Goal: Task Accomplishment & Management: Manage account settings

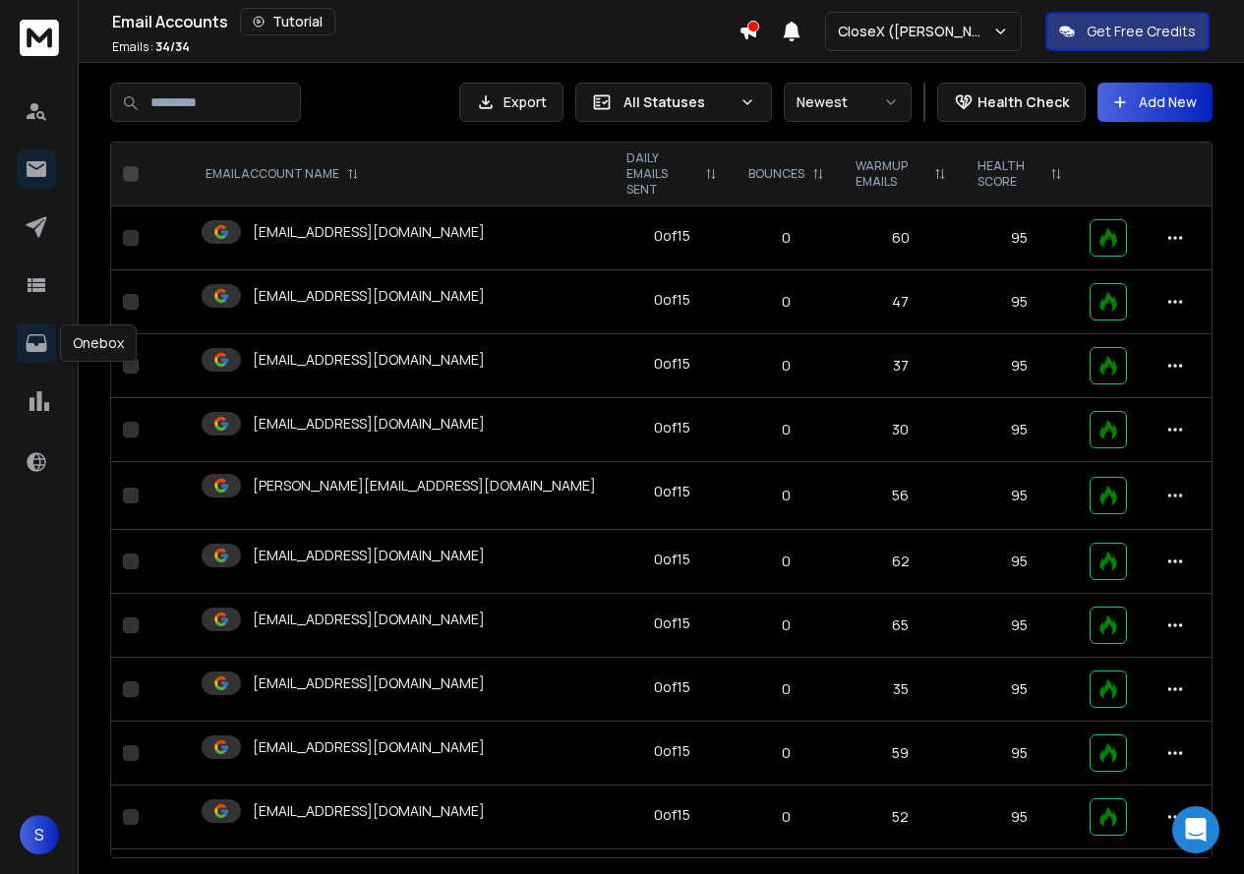
click at [42, 344] on icon at bounding box center [36, 343] width 21 height 18
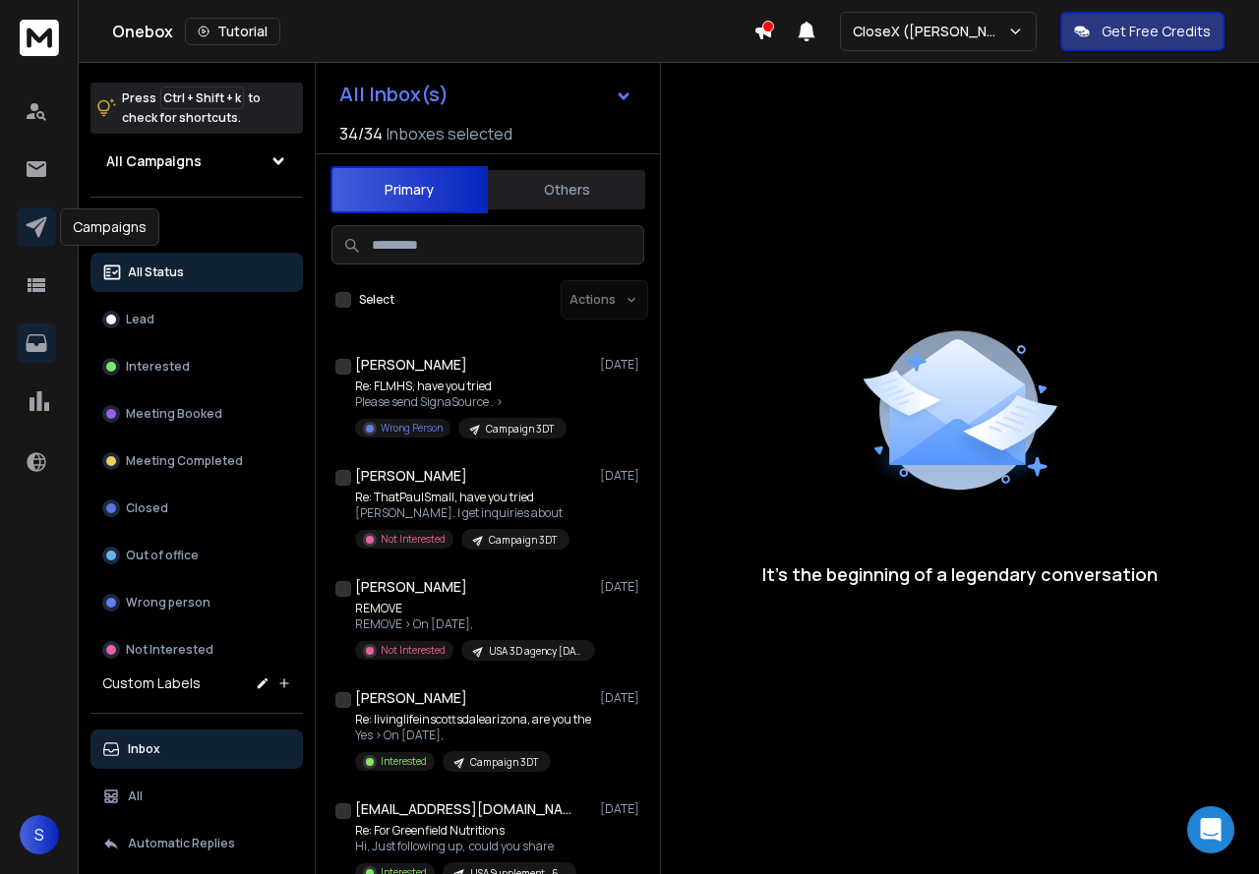
click at [39, 228] on icon at bounding box center [36, 227] width 21 height 21
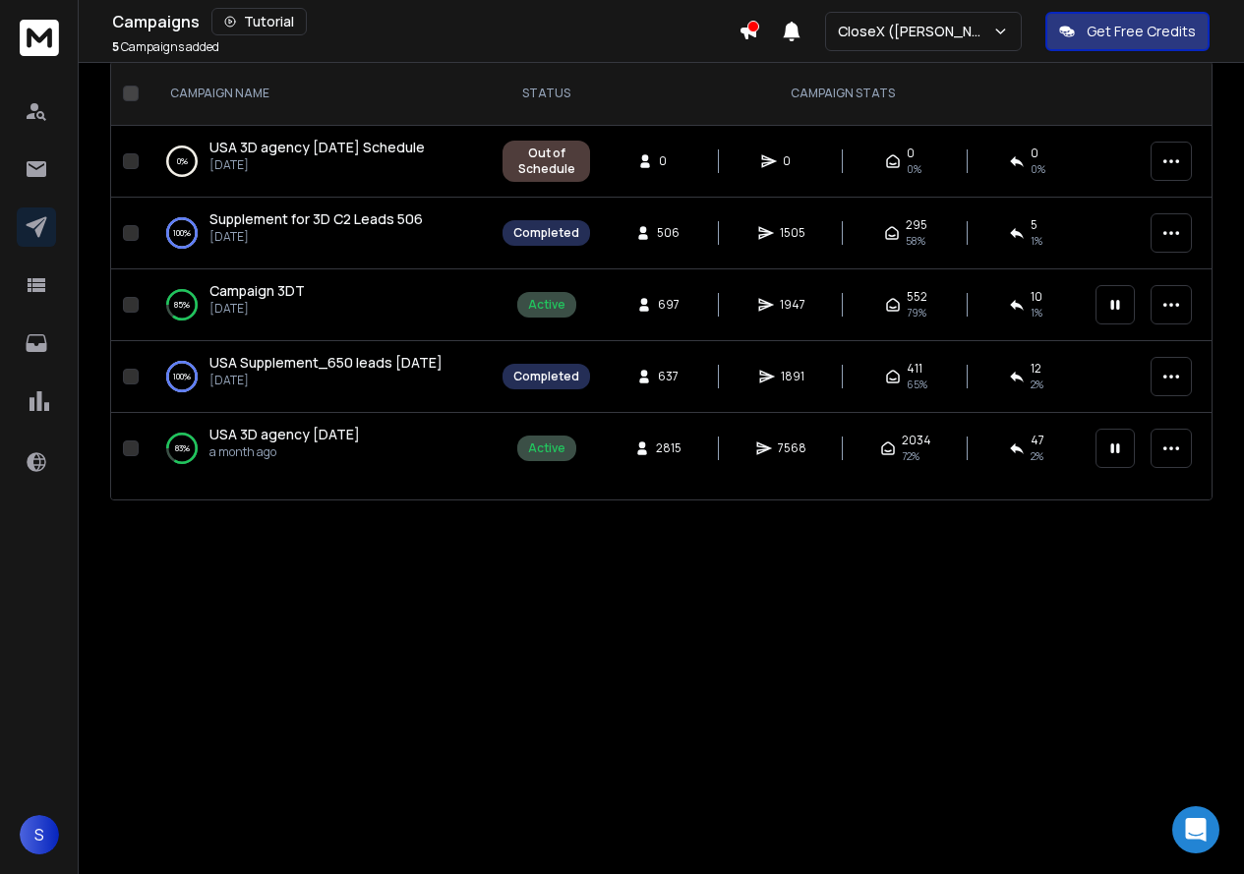
scroll to position [102, 0]
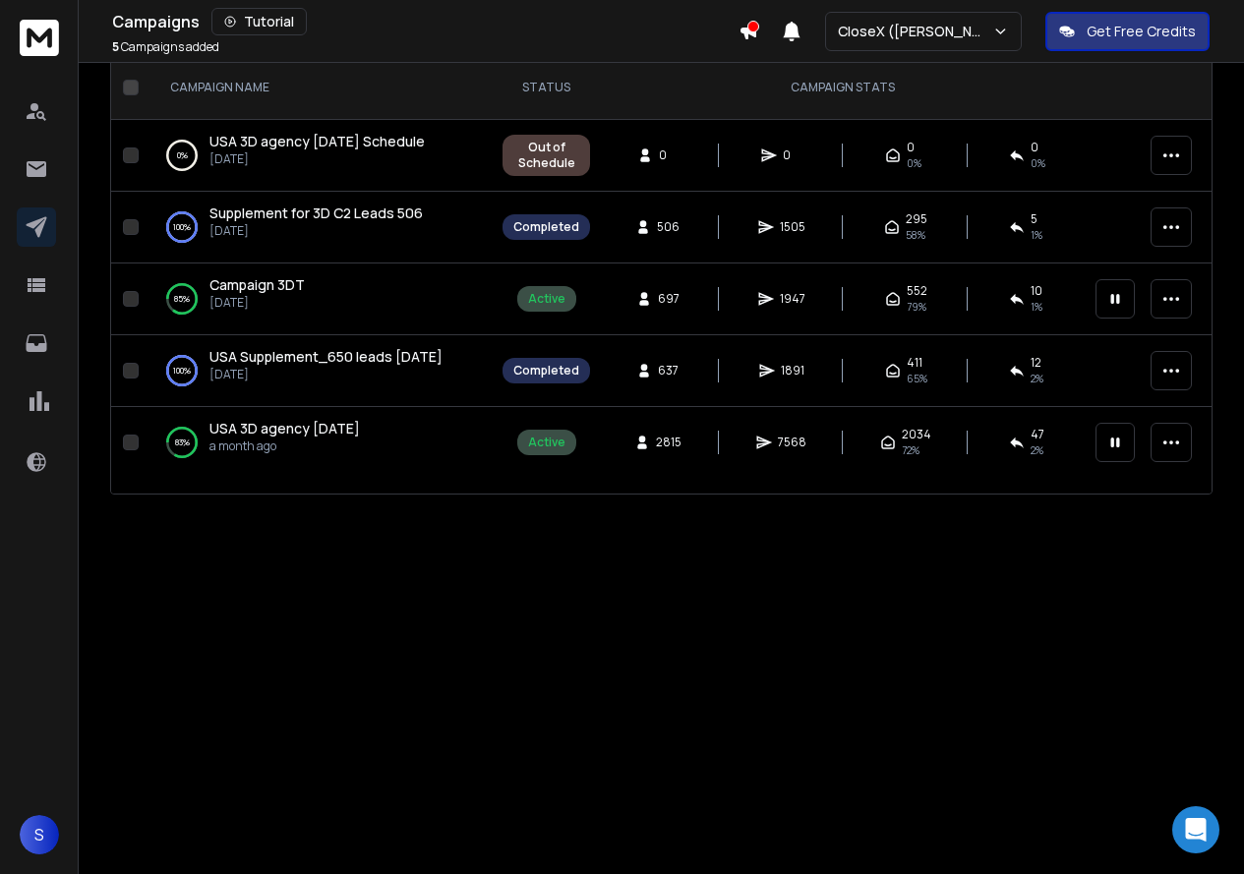
click at [439, 443] on div "83 % USA 3D agency [DATE] a month ago" at bounding box center [318, 442] width 305 height 47
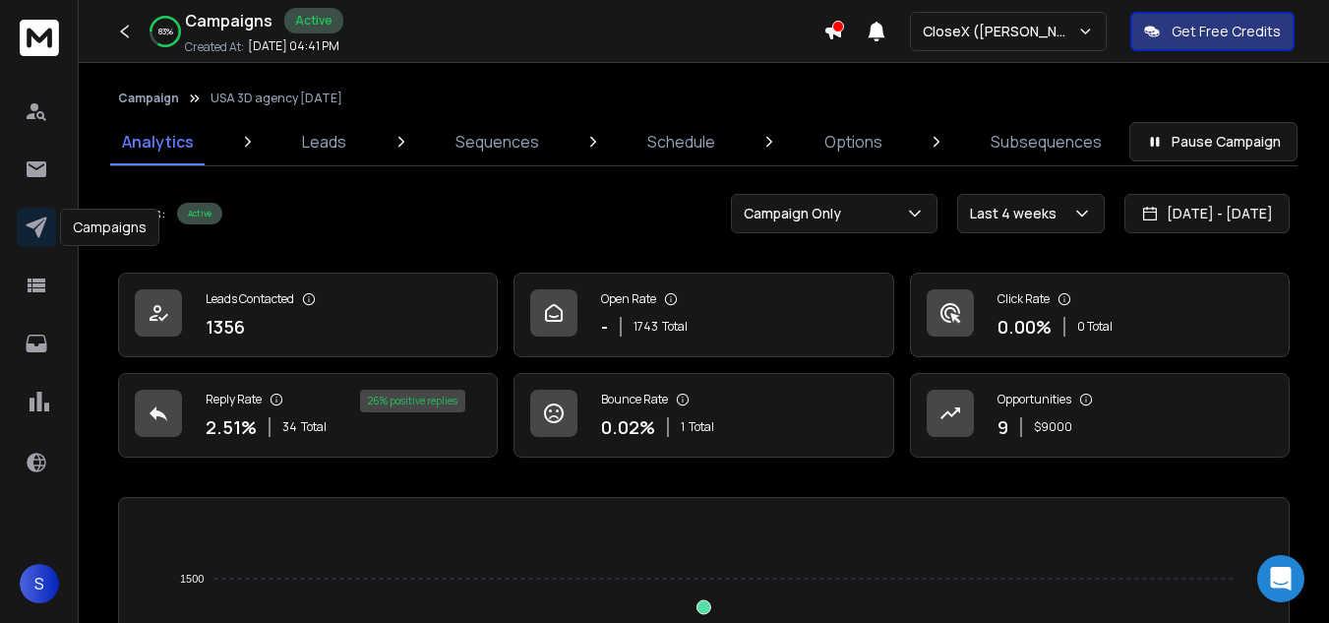
click at [39, 221] on icon at bounding box center [36, 227] width 21 height 21
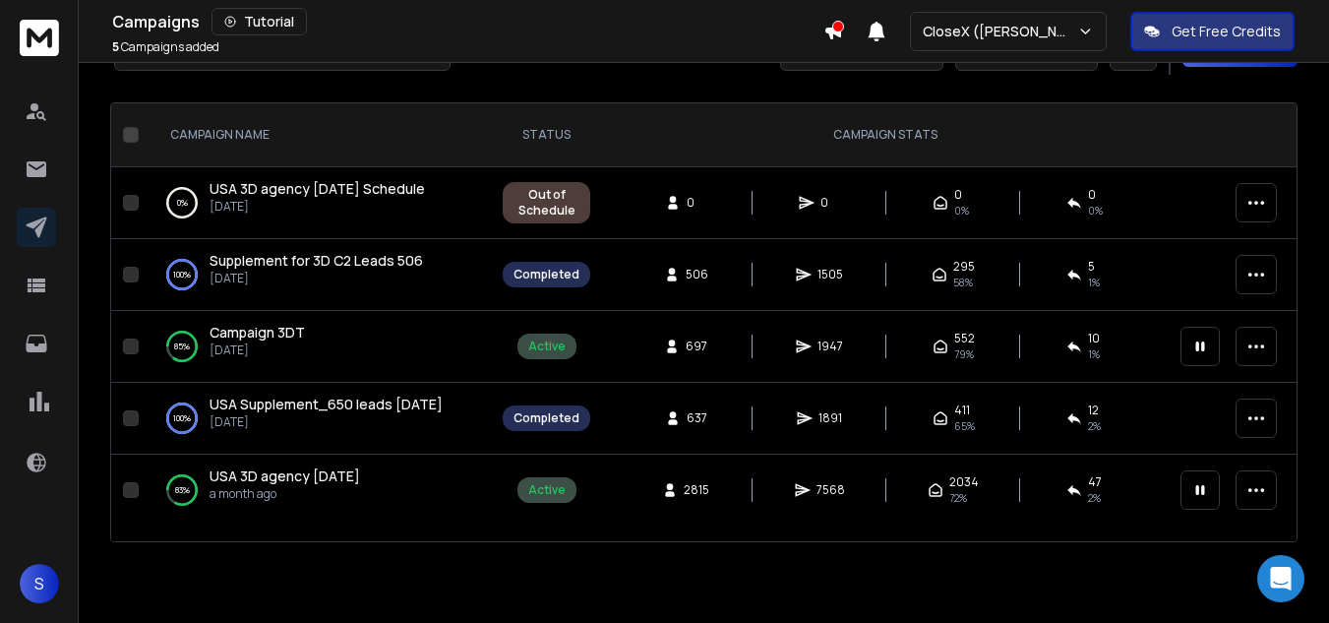
scroll to position [102, 0]
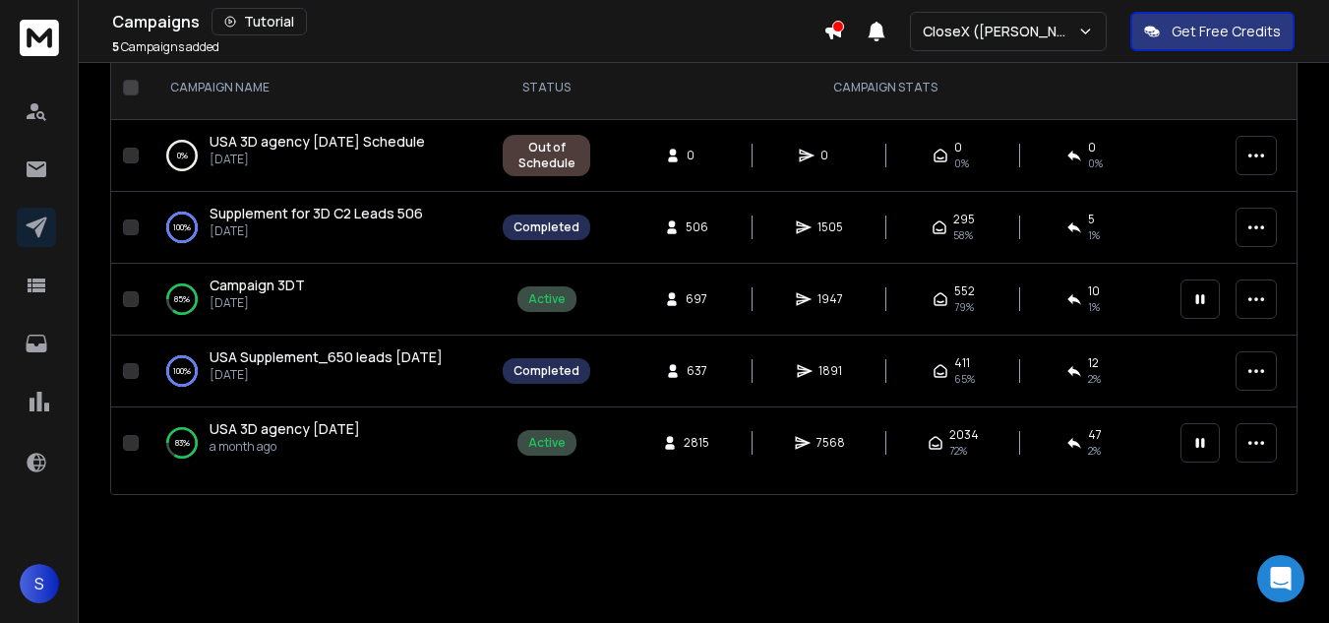
click at [326, 442] on p "a month ago" at bounding box center [284, 447] width 150 height 16
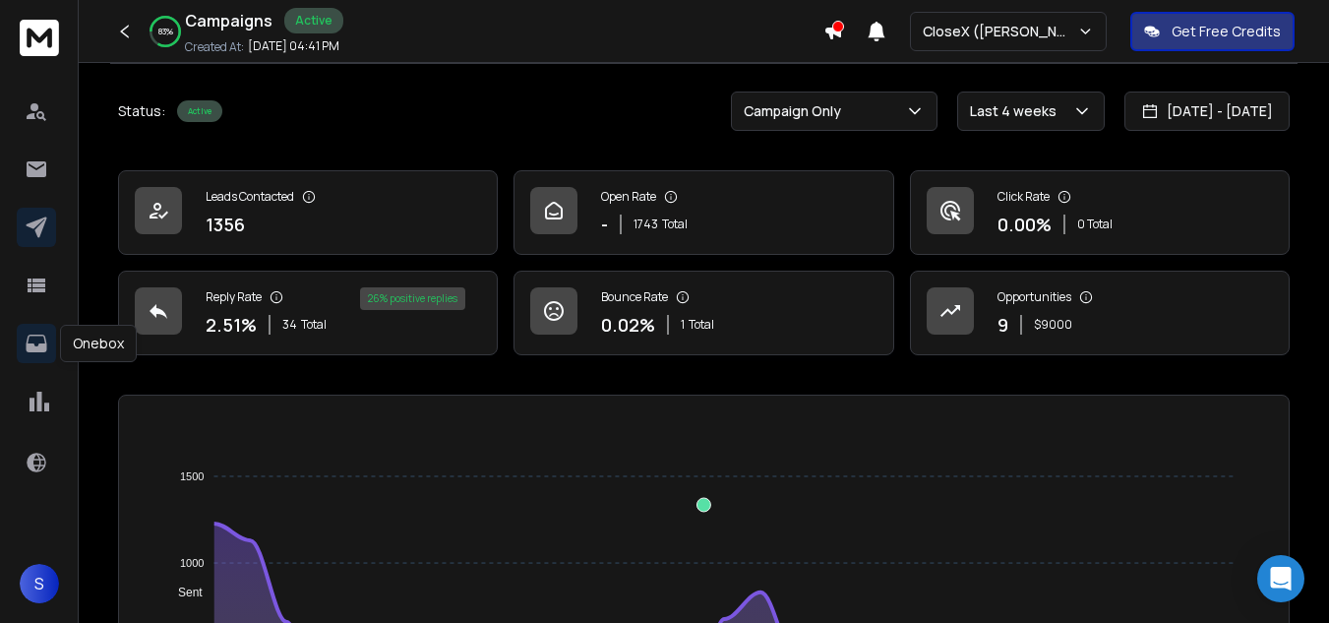
click at [50, 343] on link at bounding box center [36, 343] width 39 height 39
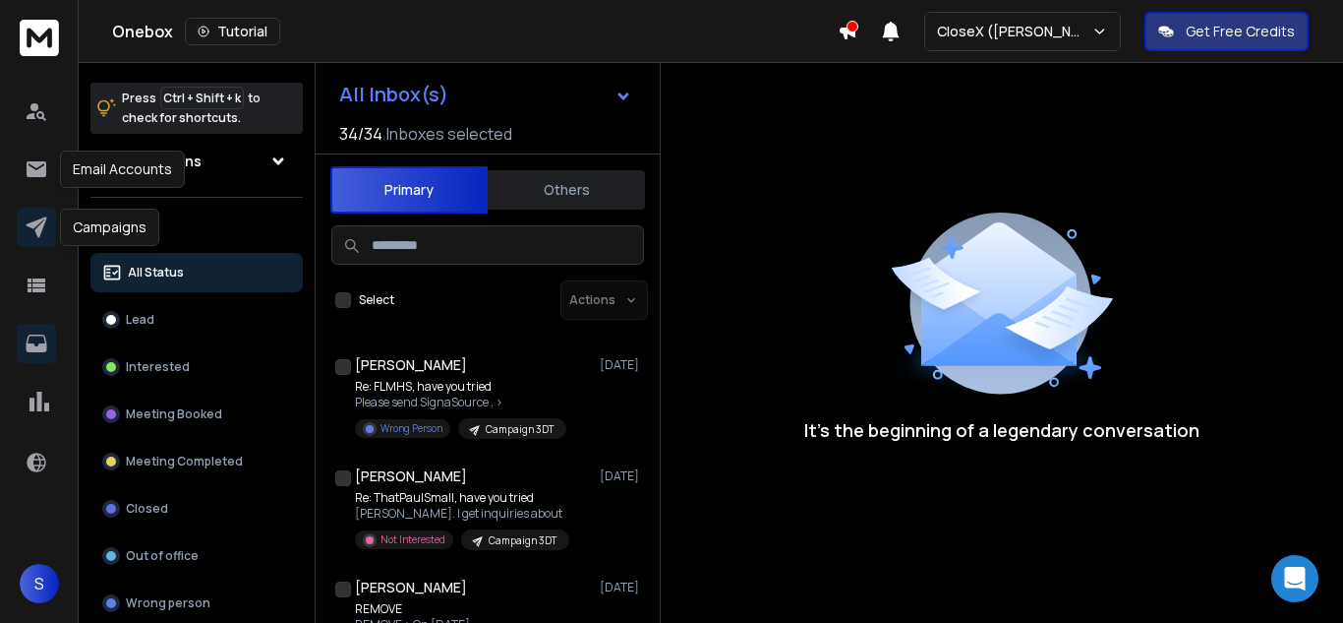
click at [37, 215] on icon at bounding box center [37, 227] width 24 height 24
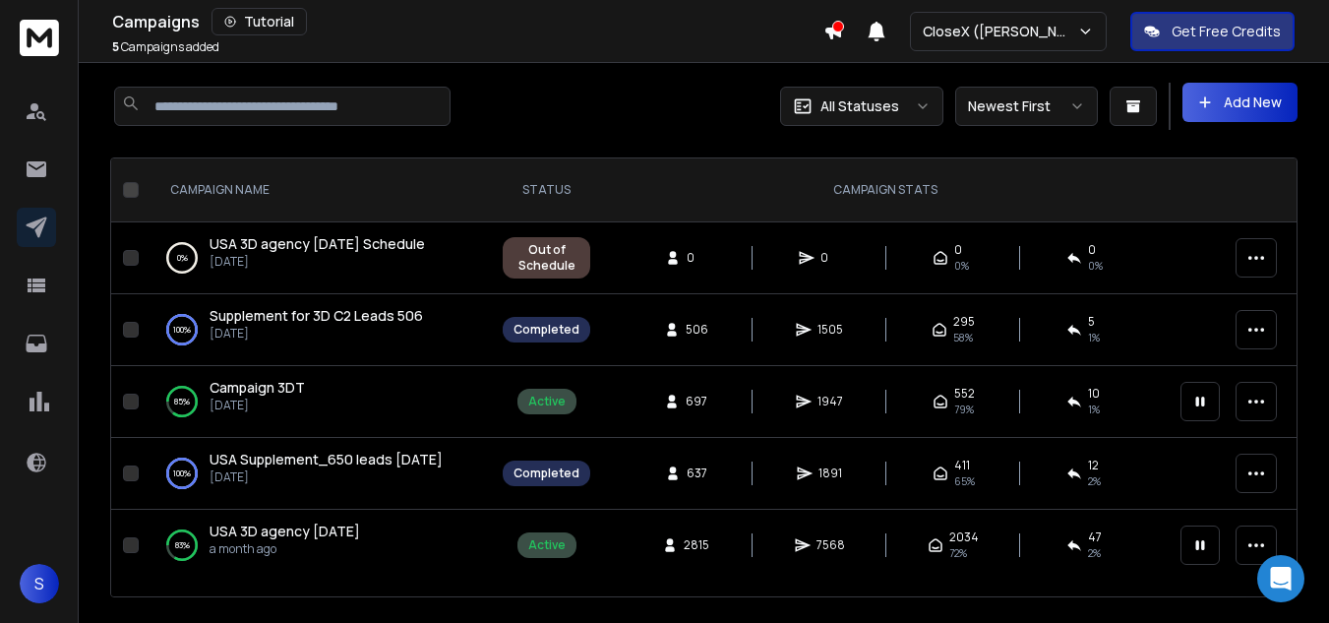
click at [397, 413] on div "85 % Campaign 3DT [DATE]" at bounding box center [318, 401] width 305 height 47
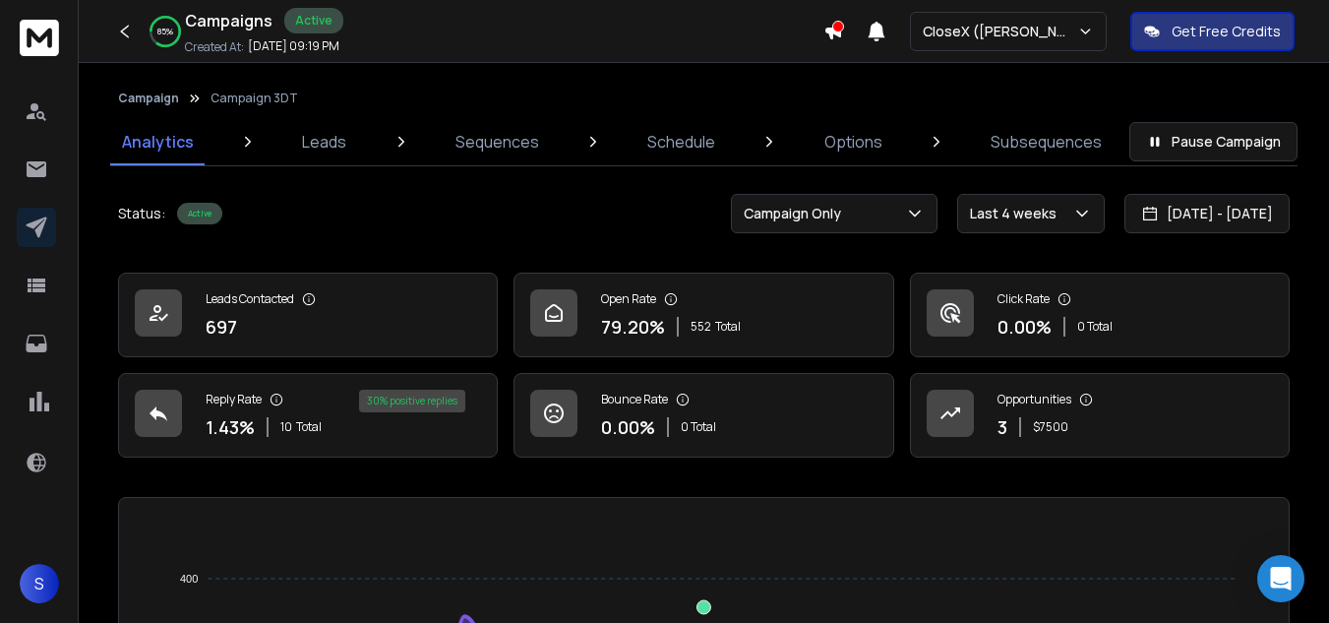
click at [1056, 435] on div "3 $ 7500" at bounding box center [1044, 427] width 95 height 28
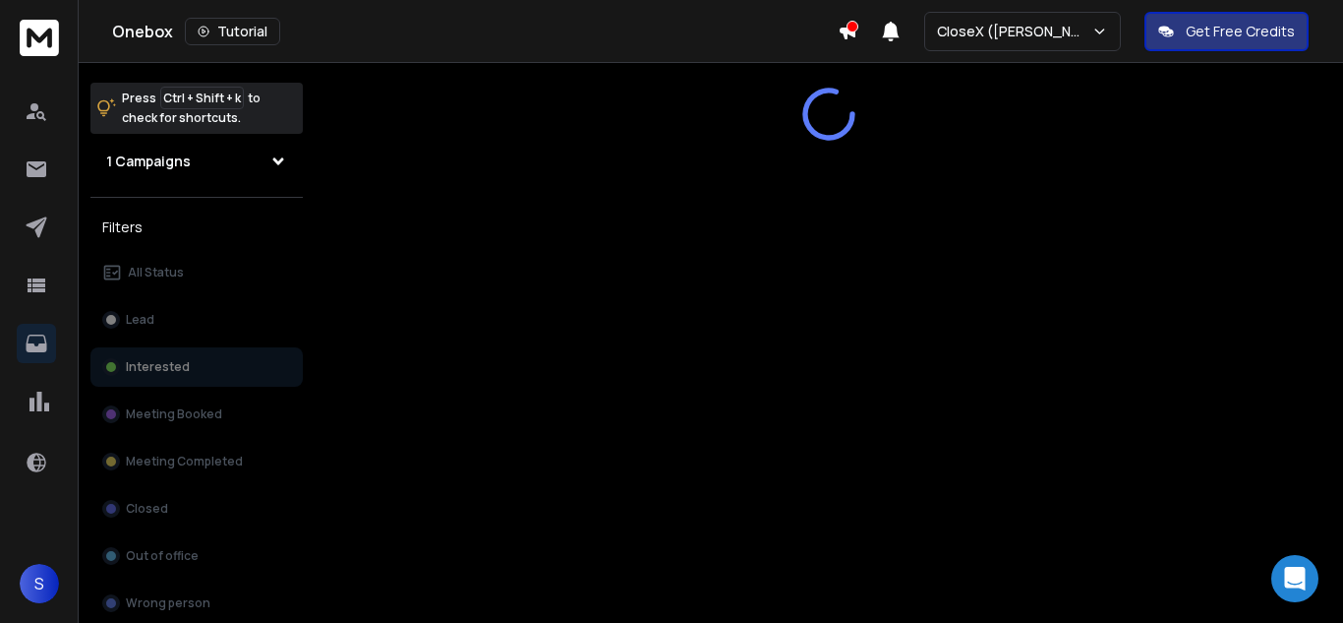
click at [39, 47] on icon at bounding box center [39, 38] width 39 height 36
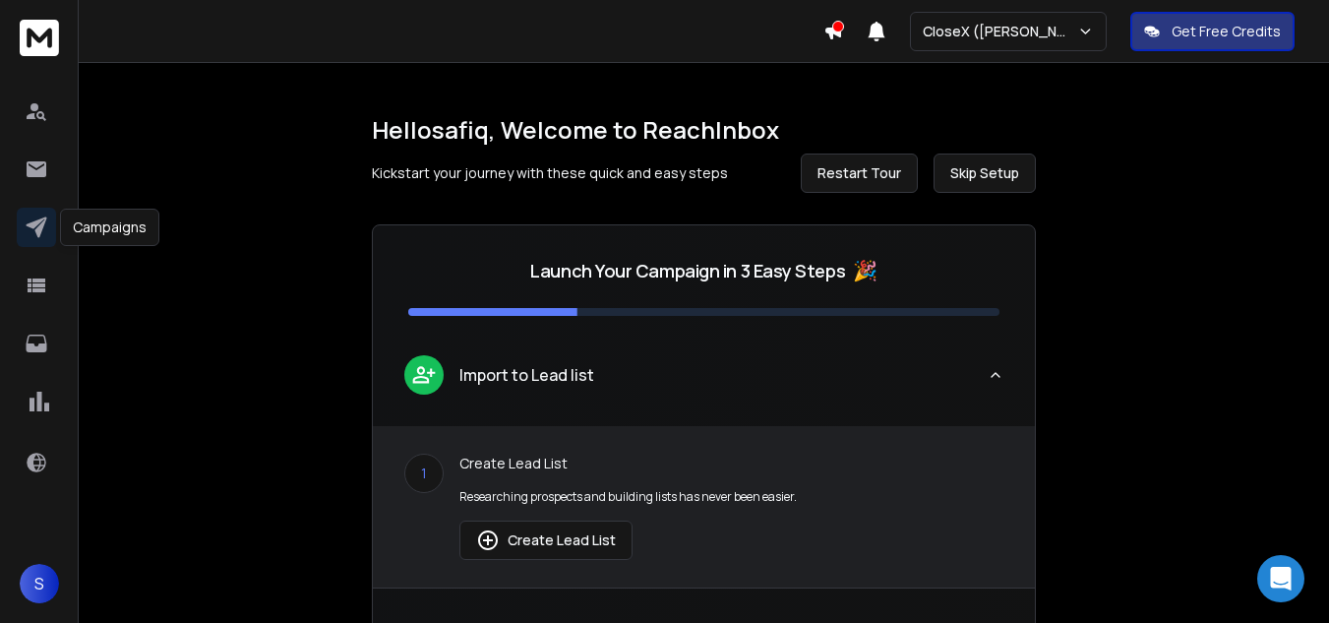
click at [39, 235] on icon at bounding box center [36, 227] width 21 height 21
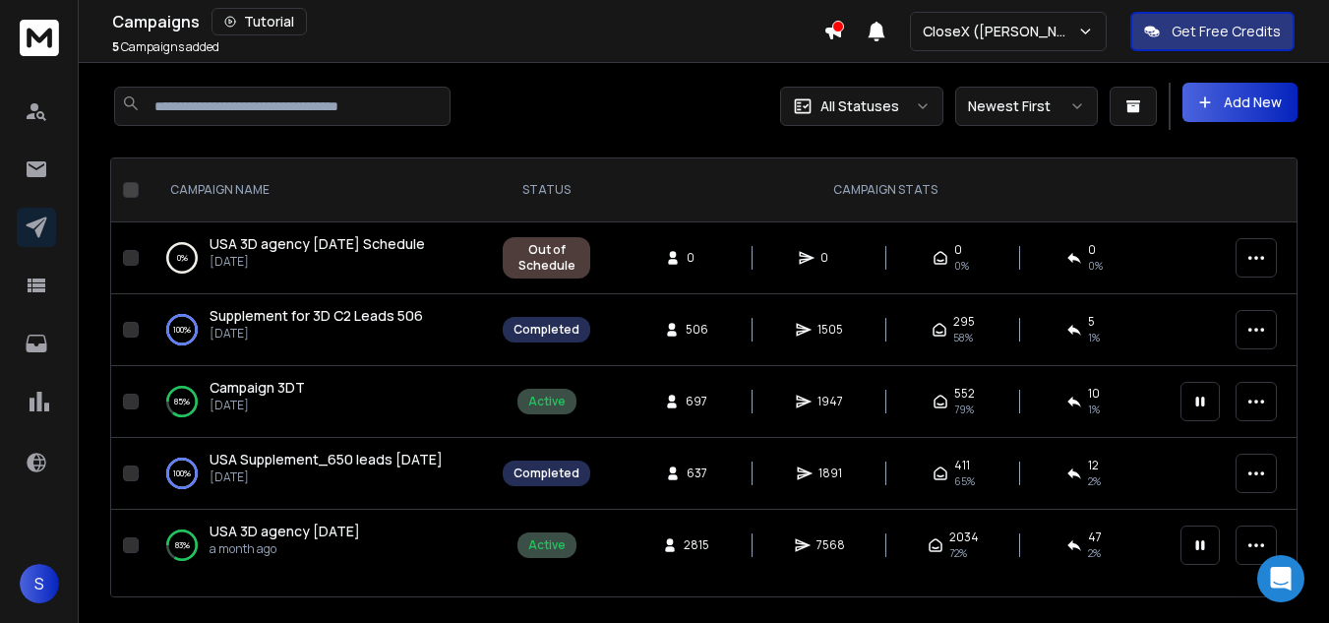
click at [331, 398] on div "85 % Campaign 3DT [DATE]" at bounding box center [318, 401] width 305 height 47
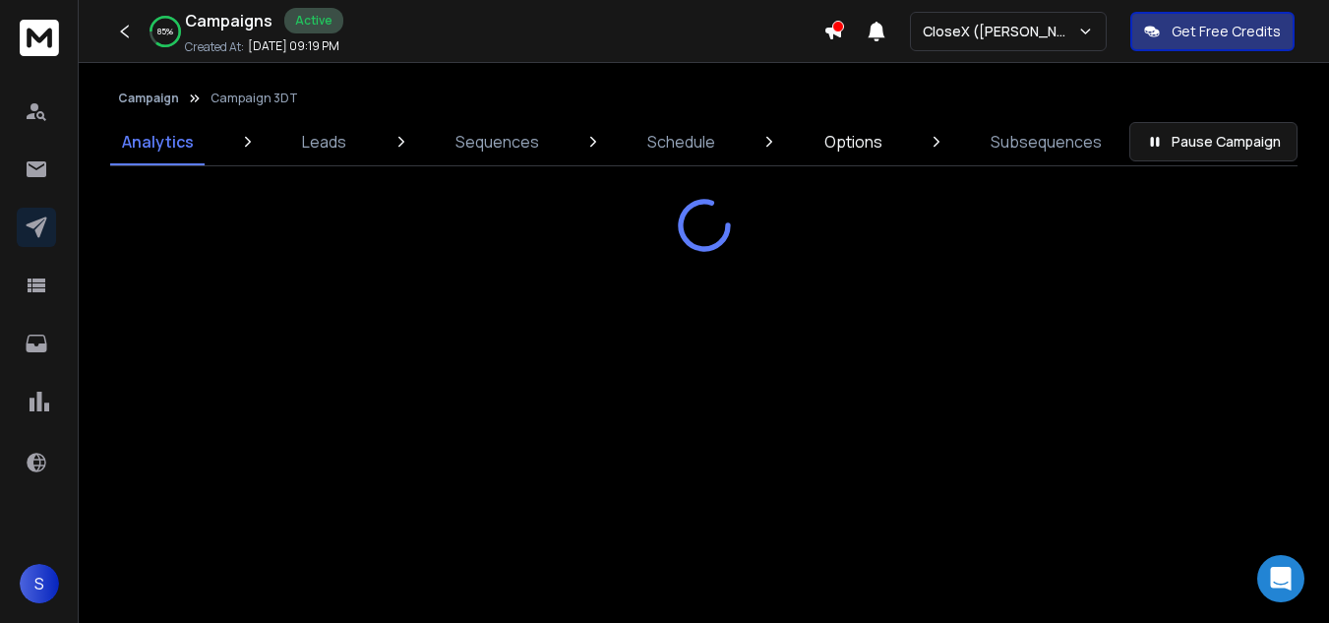
click at [861, 145] on p "Options" at bounding box center [853, 142] width 58 height 24
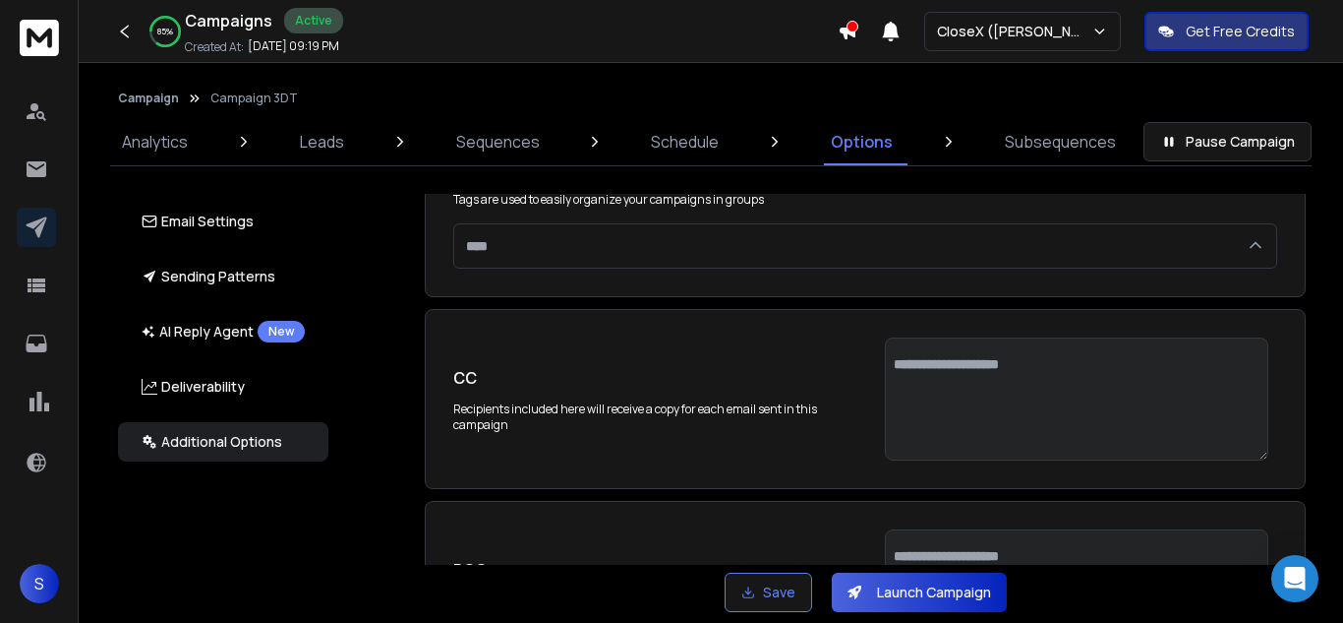
scroll to position [3554, 0]
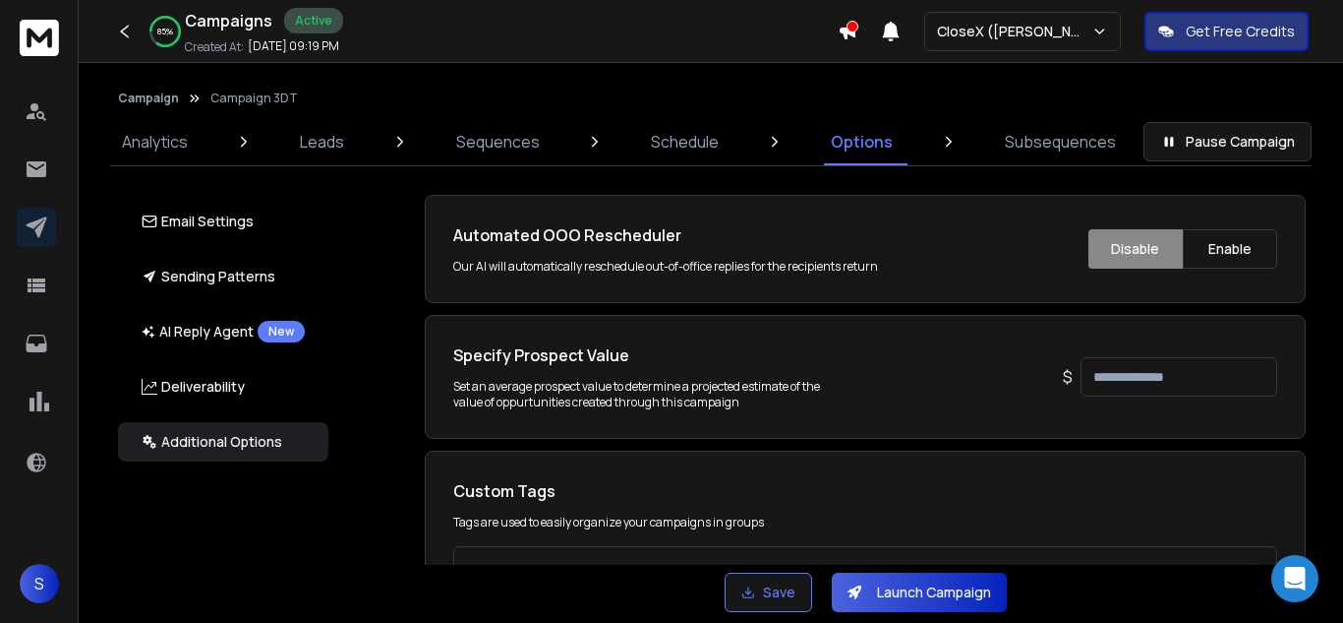
drag, startPoint x: 1098, startPoint y: 376, endPoint x: 1087, endPoint y: 382, distance: 12.3
click at [1087, 382] on input "****" at bounding box center [1179, 376] width 197 height 39
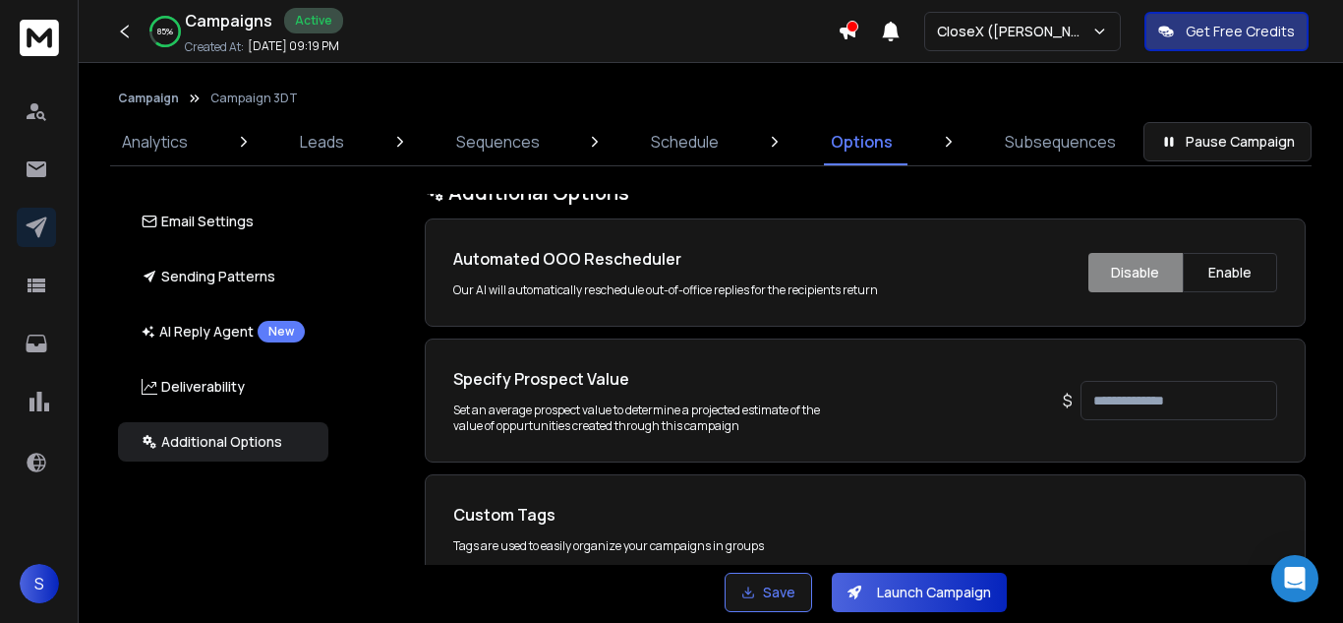
scroll to position [3456, 0]
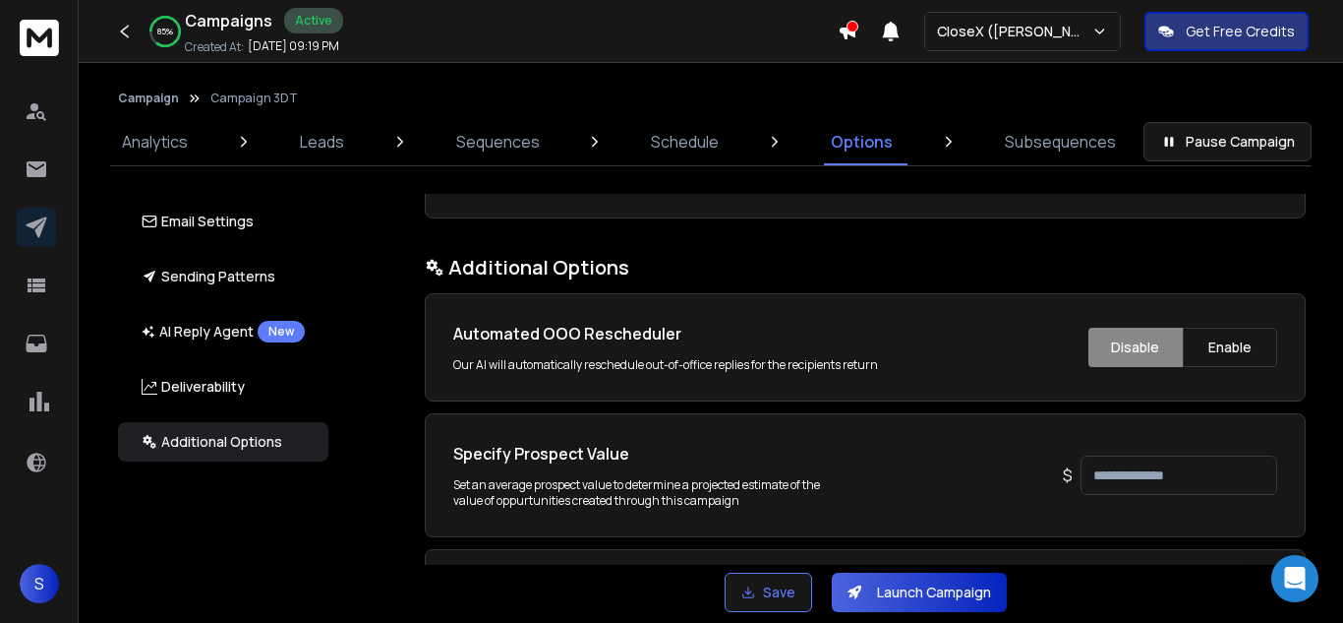
click at [1086, 478] on input "***" at bounding box center [1179, 474] width 197 height 39
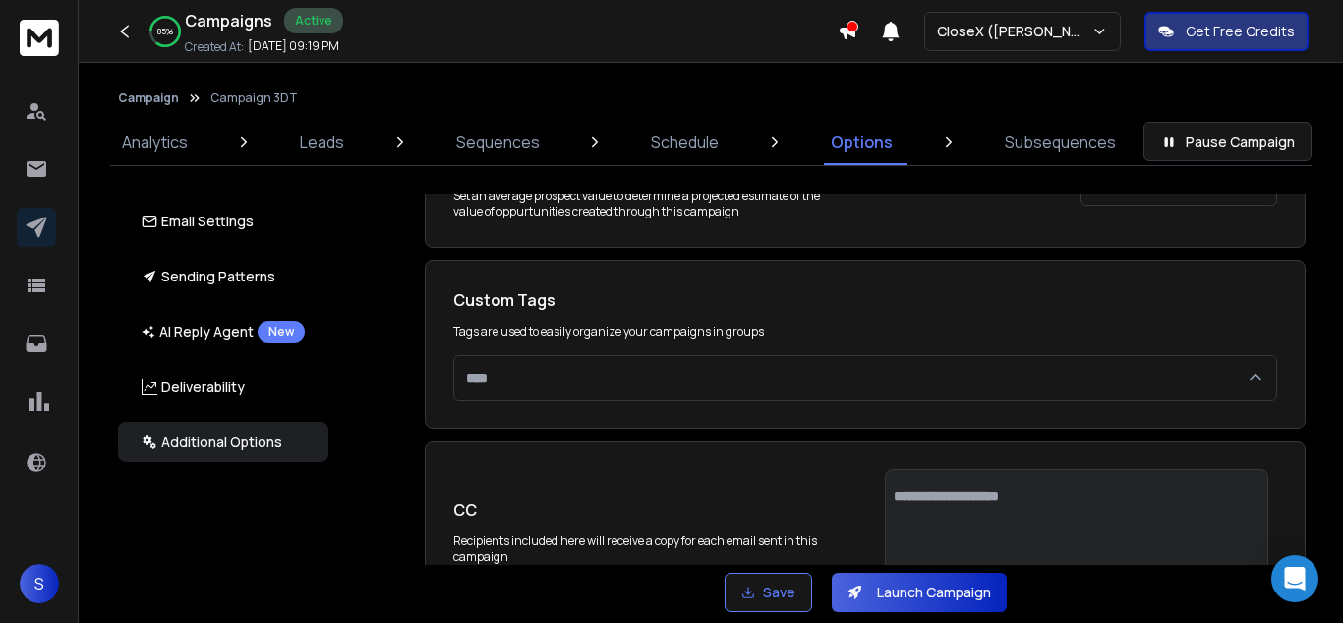
scroll to position [3751, 0]
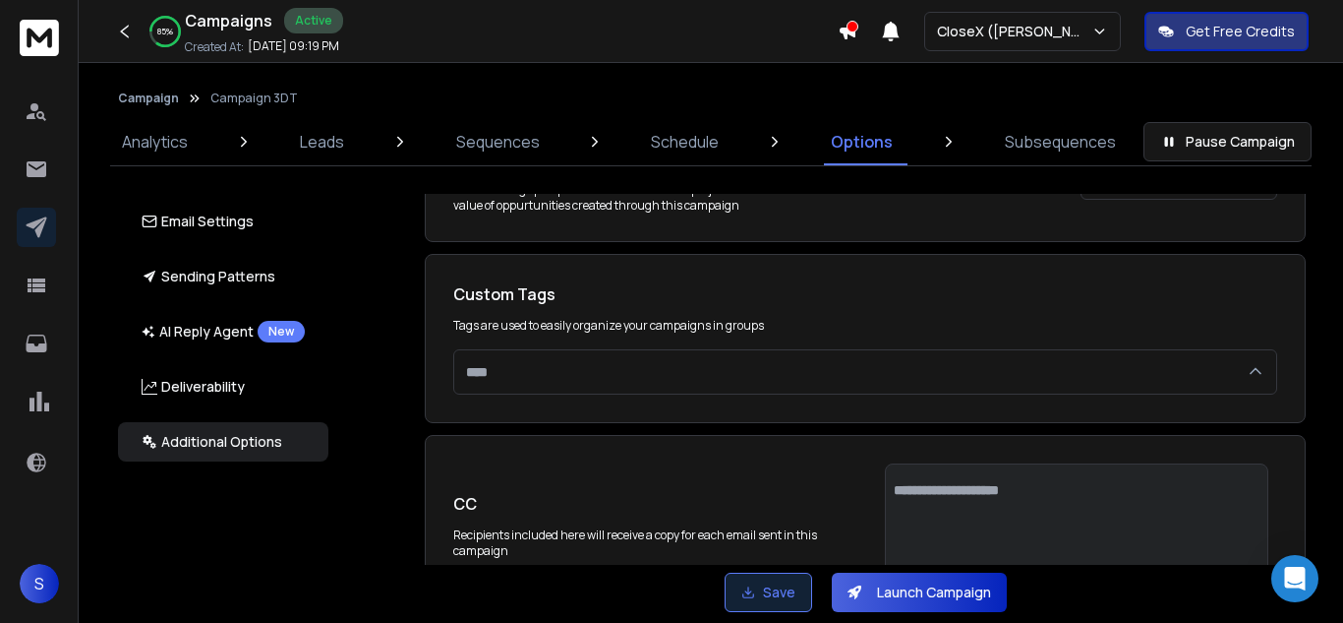
type input "***"
click at [784, 583] on button "Save" at bounding box center [769, 591] width 88 height 39
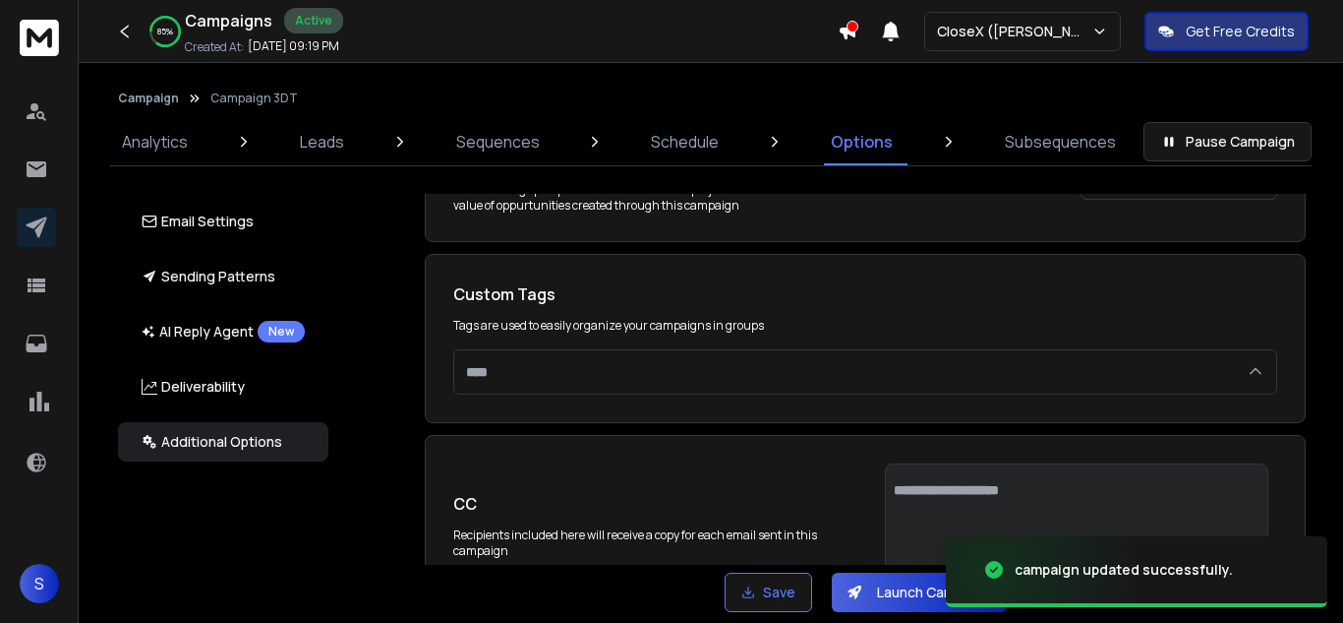
click at [902, 593] on button "Launch Campaign" at bounding box center [919, 591] width 175 height 39
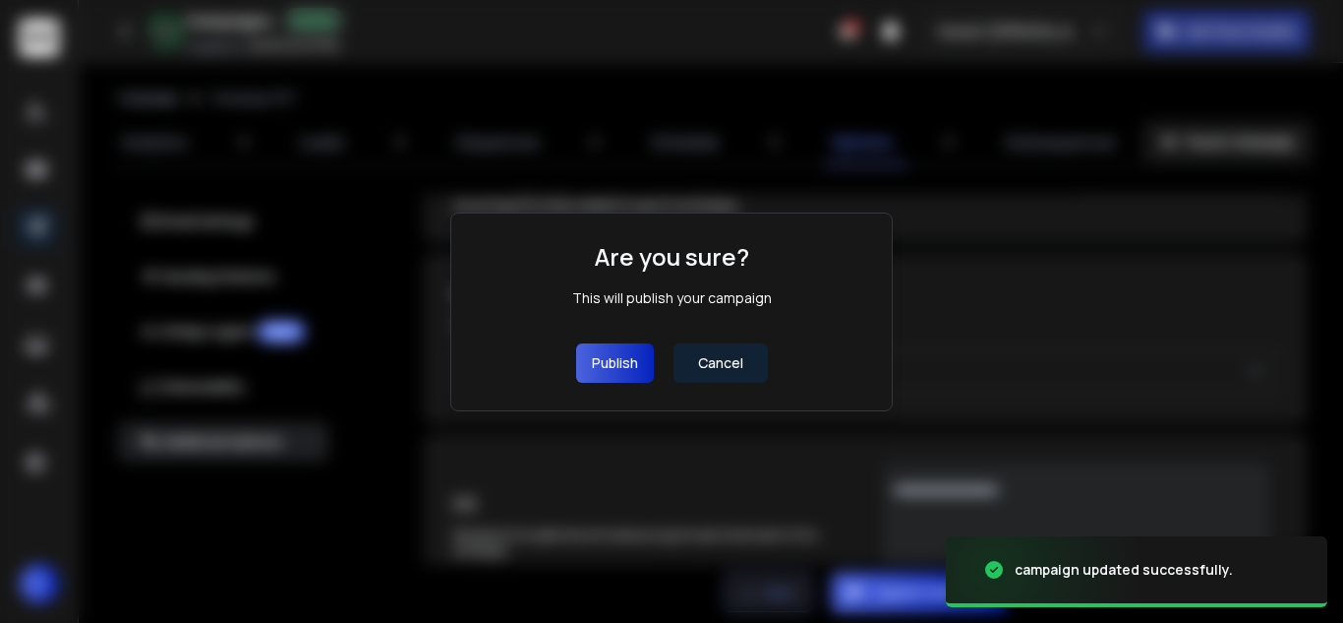
click at [598, 350] on button "Publish" at bounding box center [615, 362] width 78 height 39
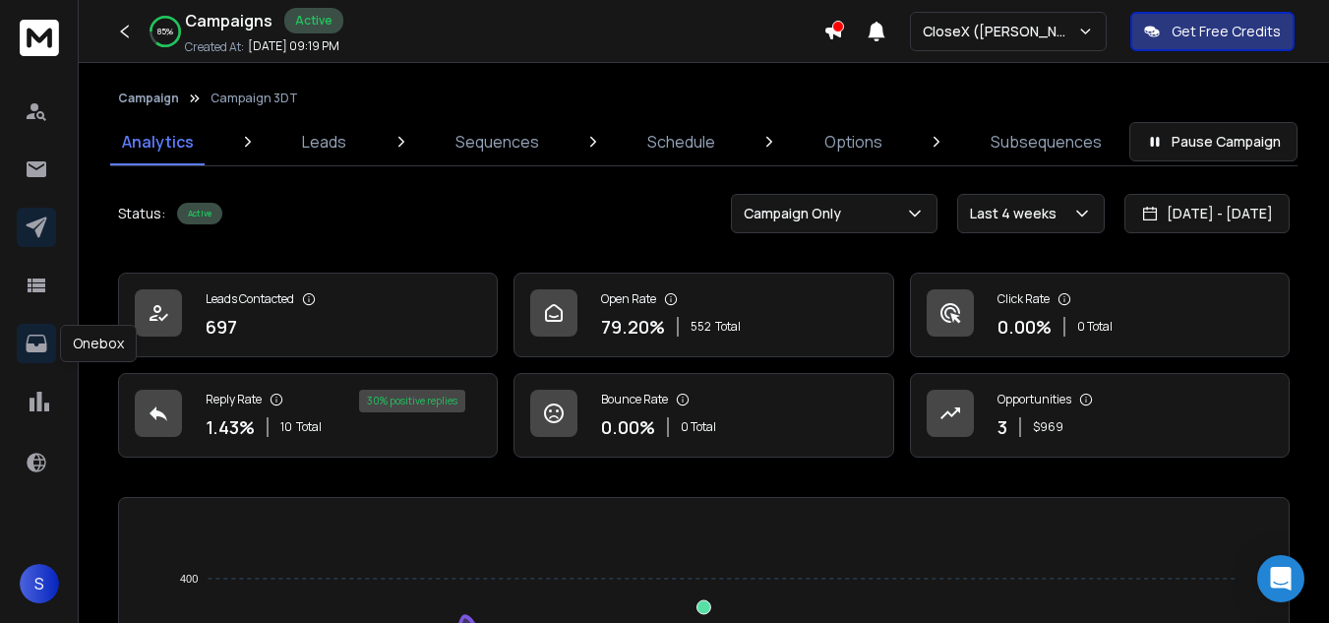
click at [41, 342] on icon at bounding box center [37, 343] width 24 height 24
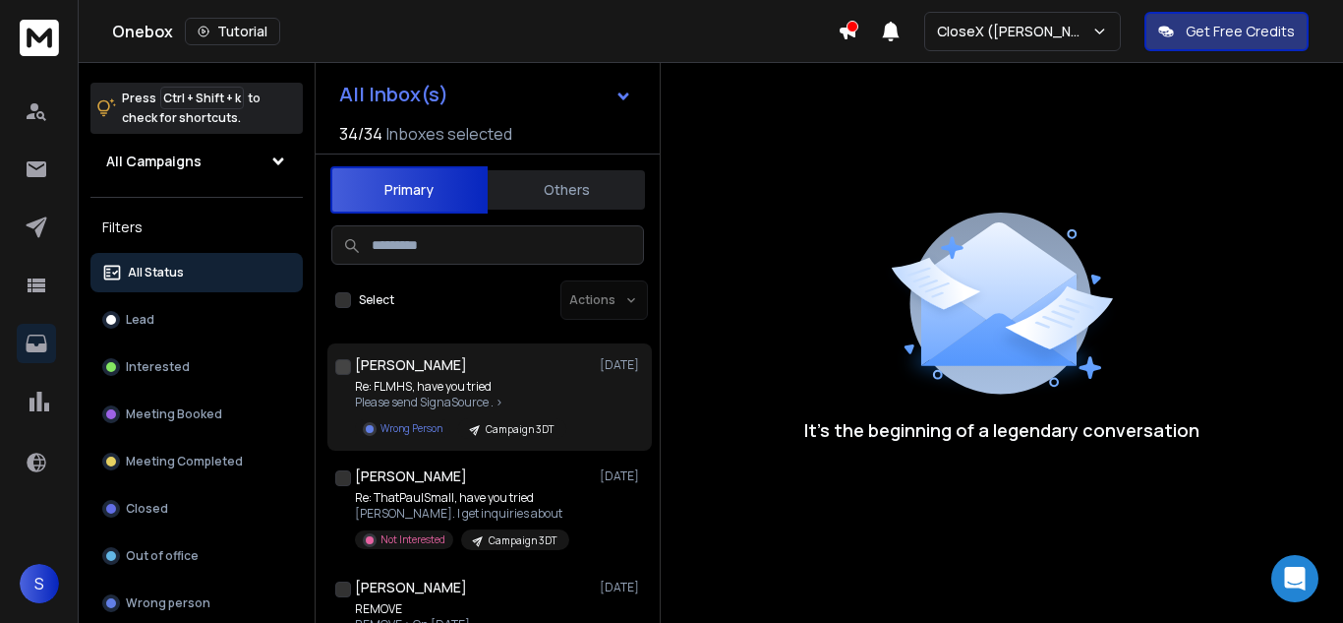
click at [512, 389] on p "Re: FLMHS, have you tried" at bounding box center [460, 387] width 211 height 16
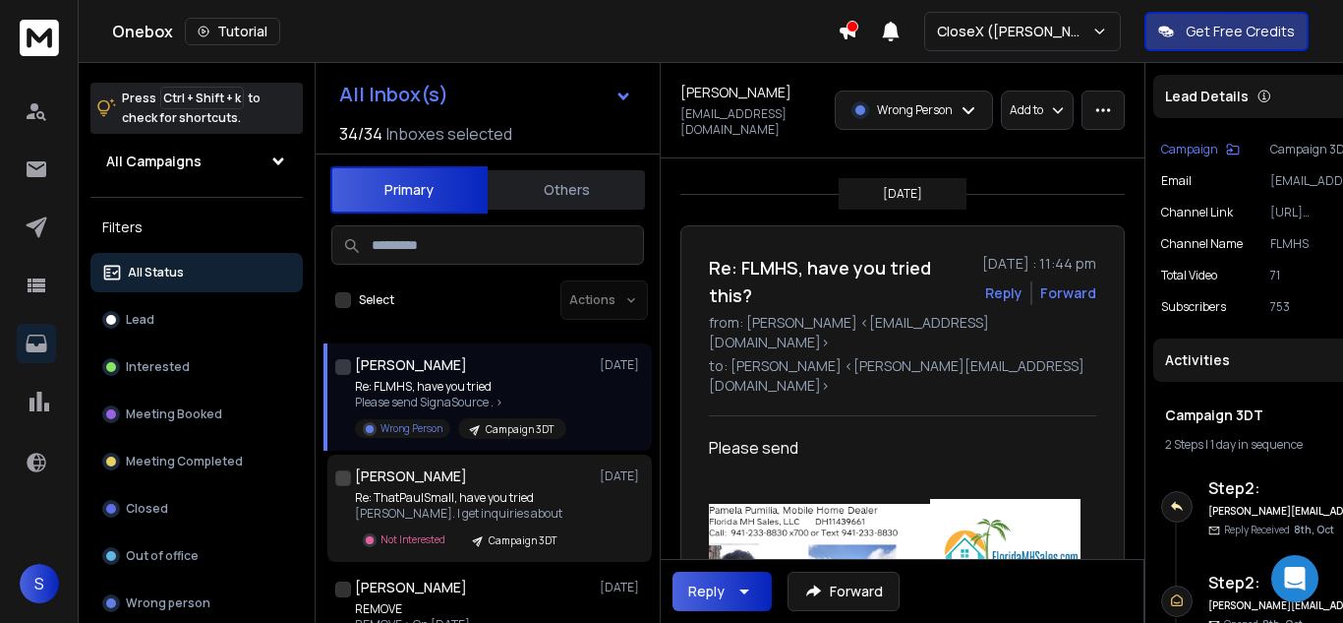
click at [472, 495] on p "Re: ThatPaulSmall, have you tried" at bounding box center [462, 498] width 214 height 16
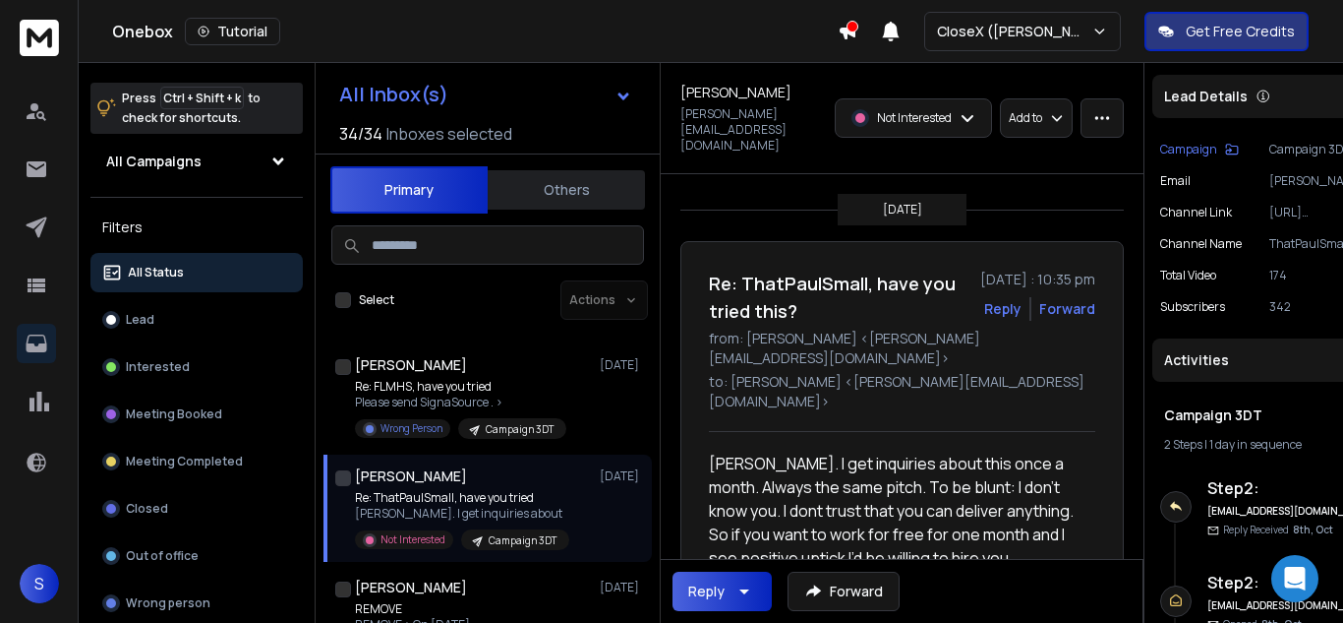
click at [1218, 149] on p "Campaign" at bounding box center [1188, 150] width 57 height 16
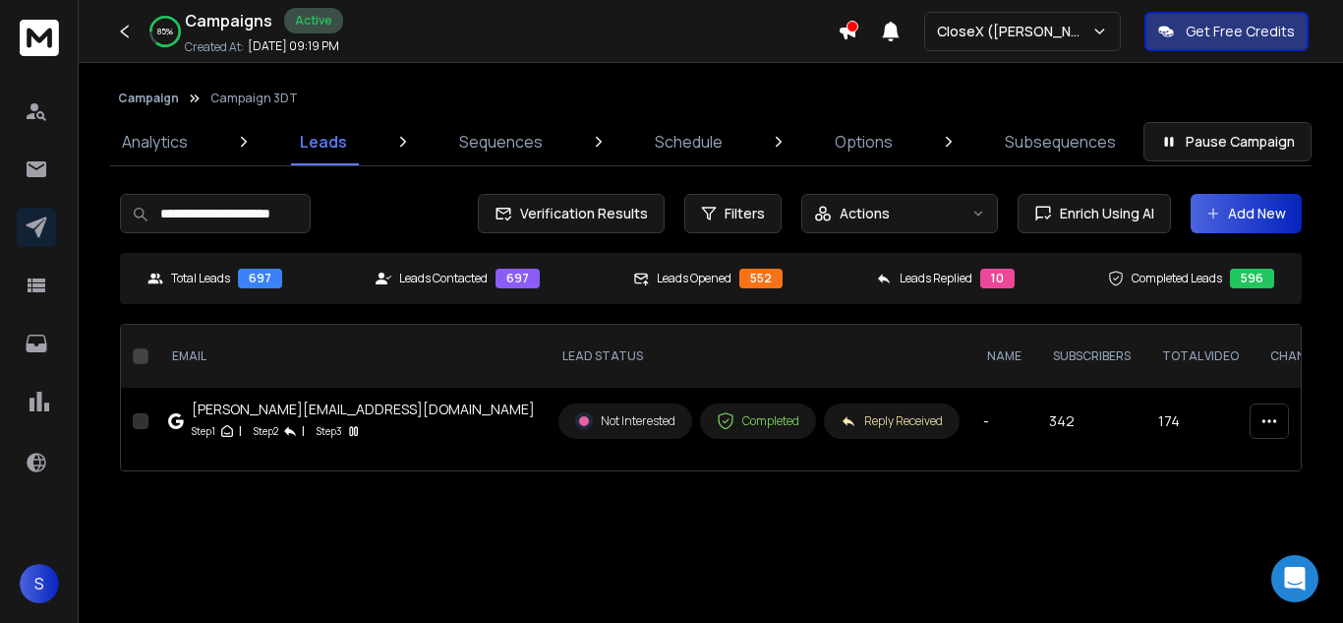
click at [1038, 449] on td "342" at bounding box center [1092, 420] width 109 height 67
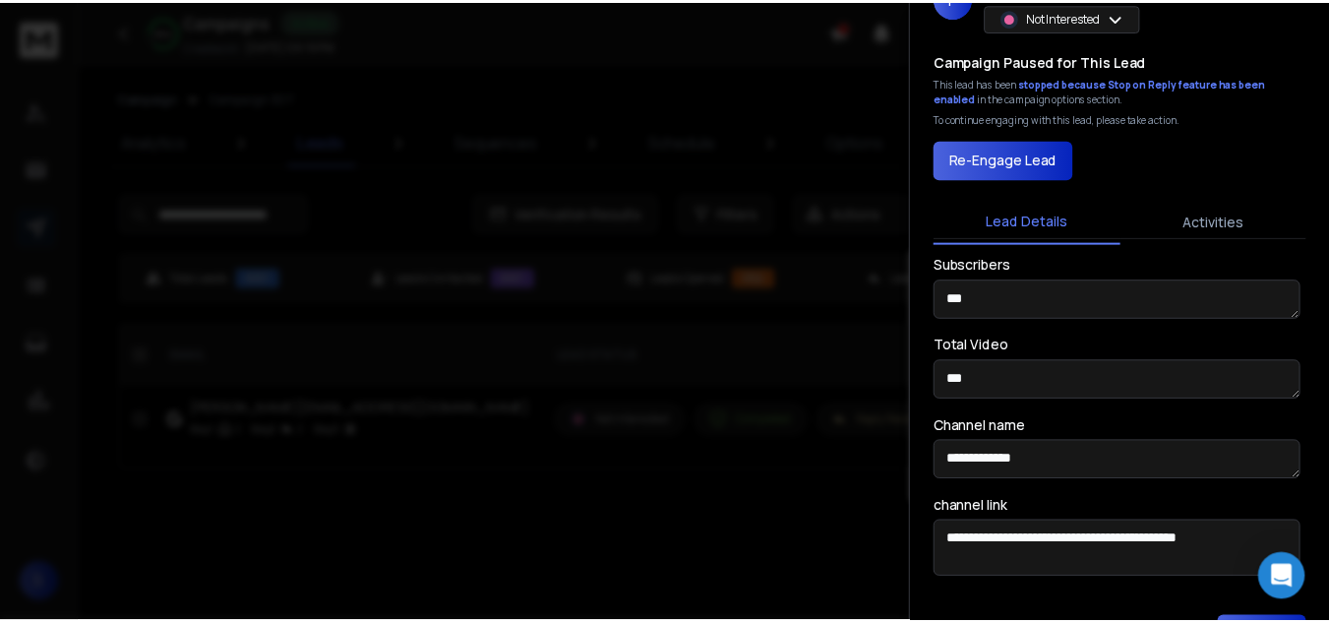
scroll to position [118, 0]
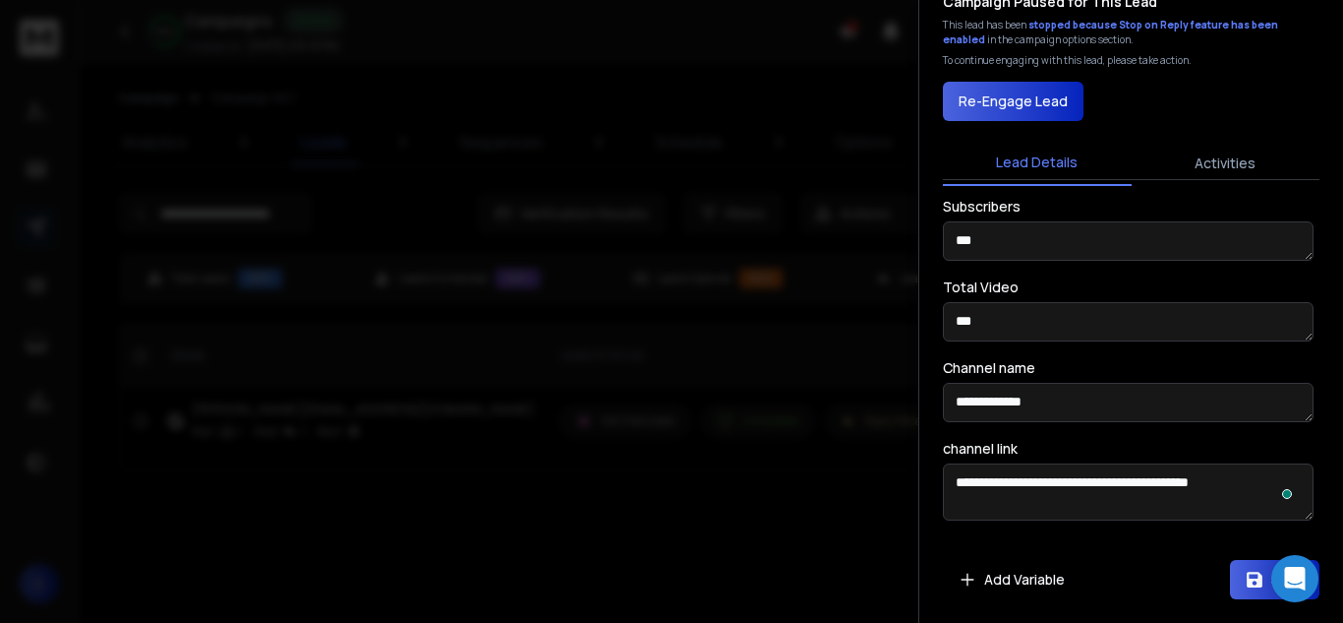
drag, startPoint x: 1301, startPoint y: 483, endPoint x: 940, endPoint y: 475, distance: 361.0
click at [940, 475] on div "**********" at bounding box center [1131, 311] width 425 height 623
click at [828, 499] on div at bounding box center [671, 311] width 1343 height 623
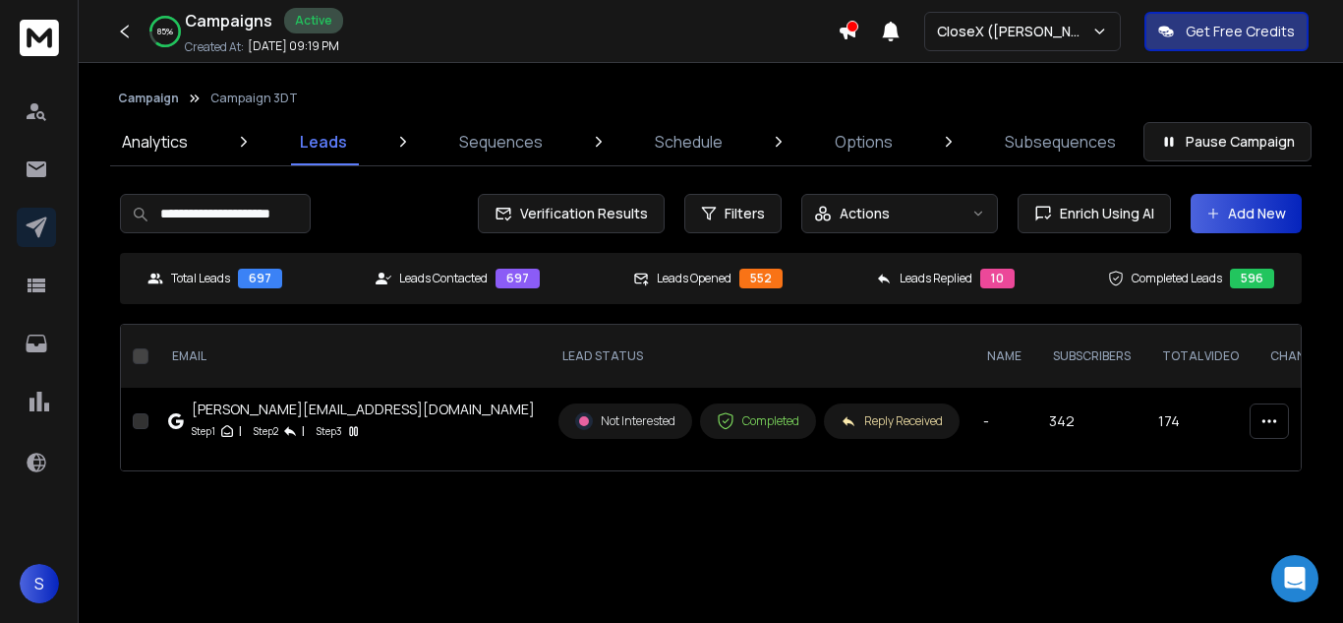
click at [157, 143] on p "Analytics" at bounding box center [155, 142] width 66 height 24
